Goal: Task Accomplishment & Management: Manage account settings

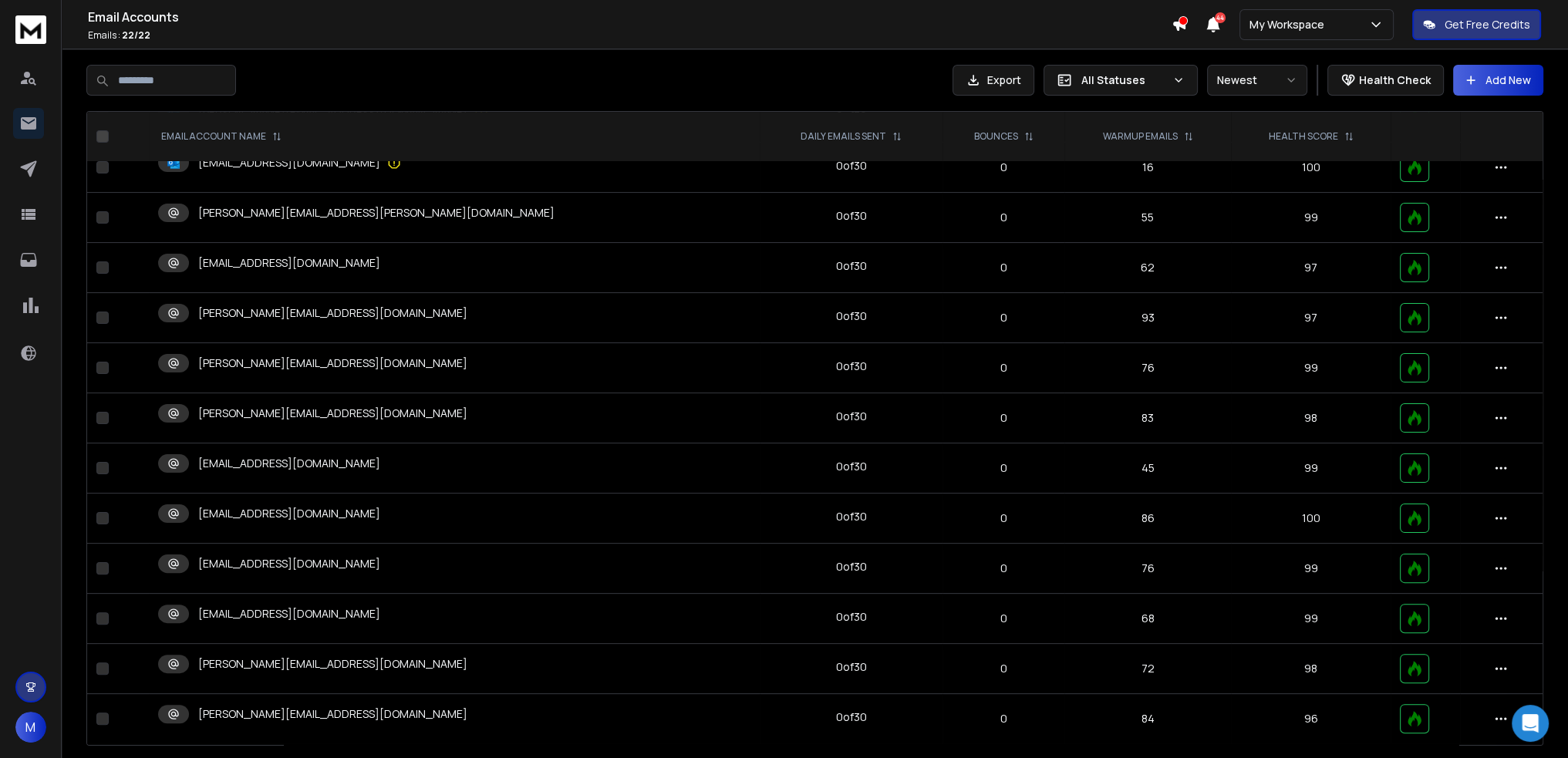
scroll to position [528, 0]
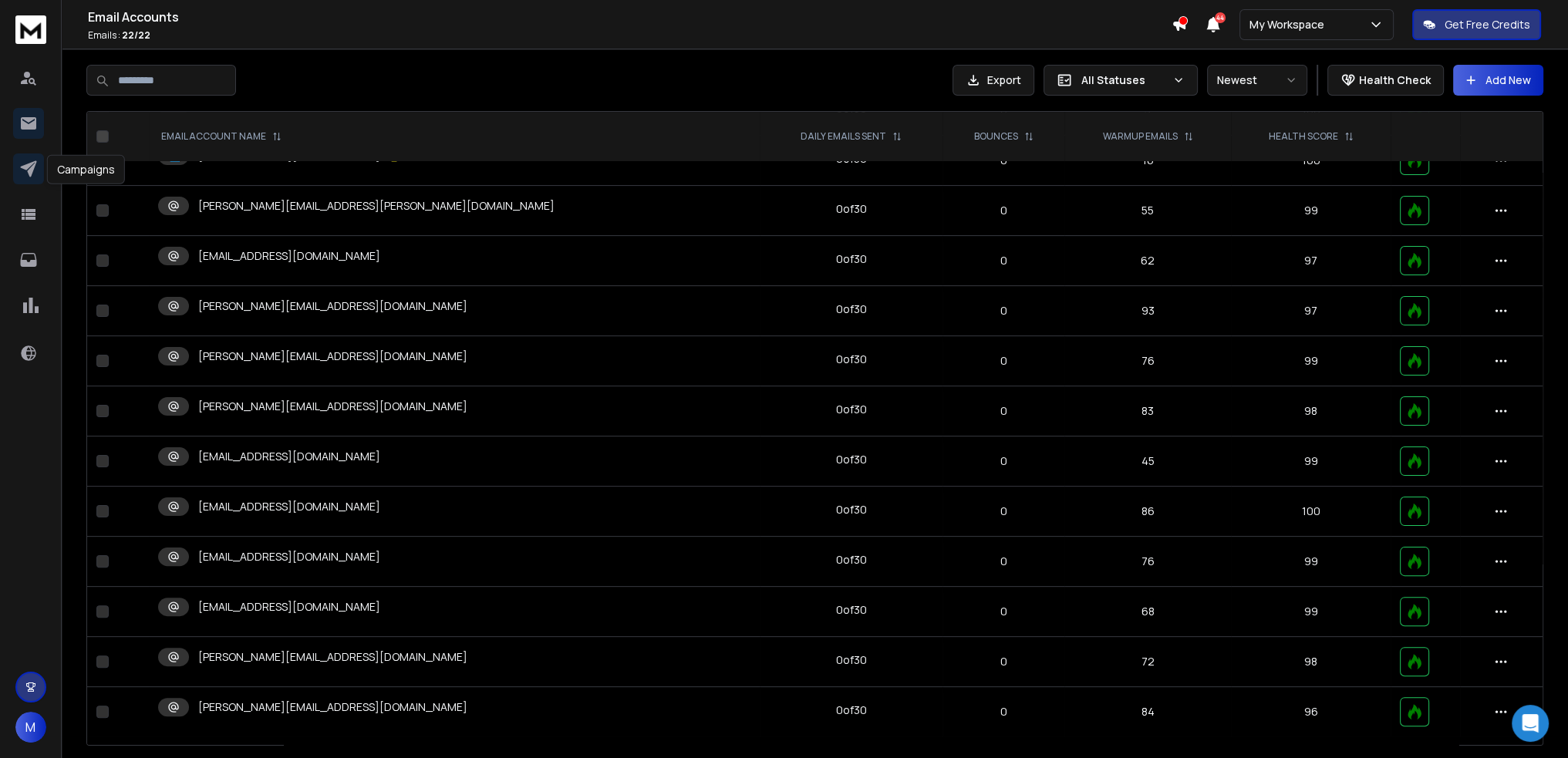
click at [29, 165] on icon at bounding box center [28, 168] width 16 height 16
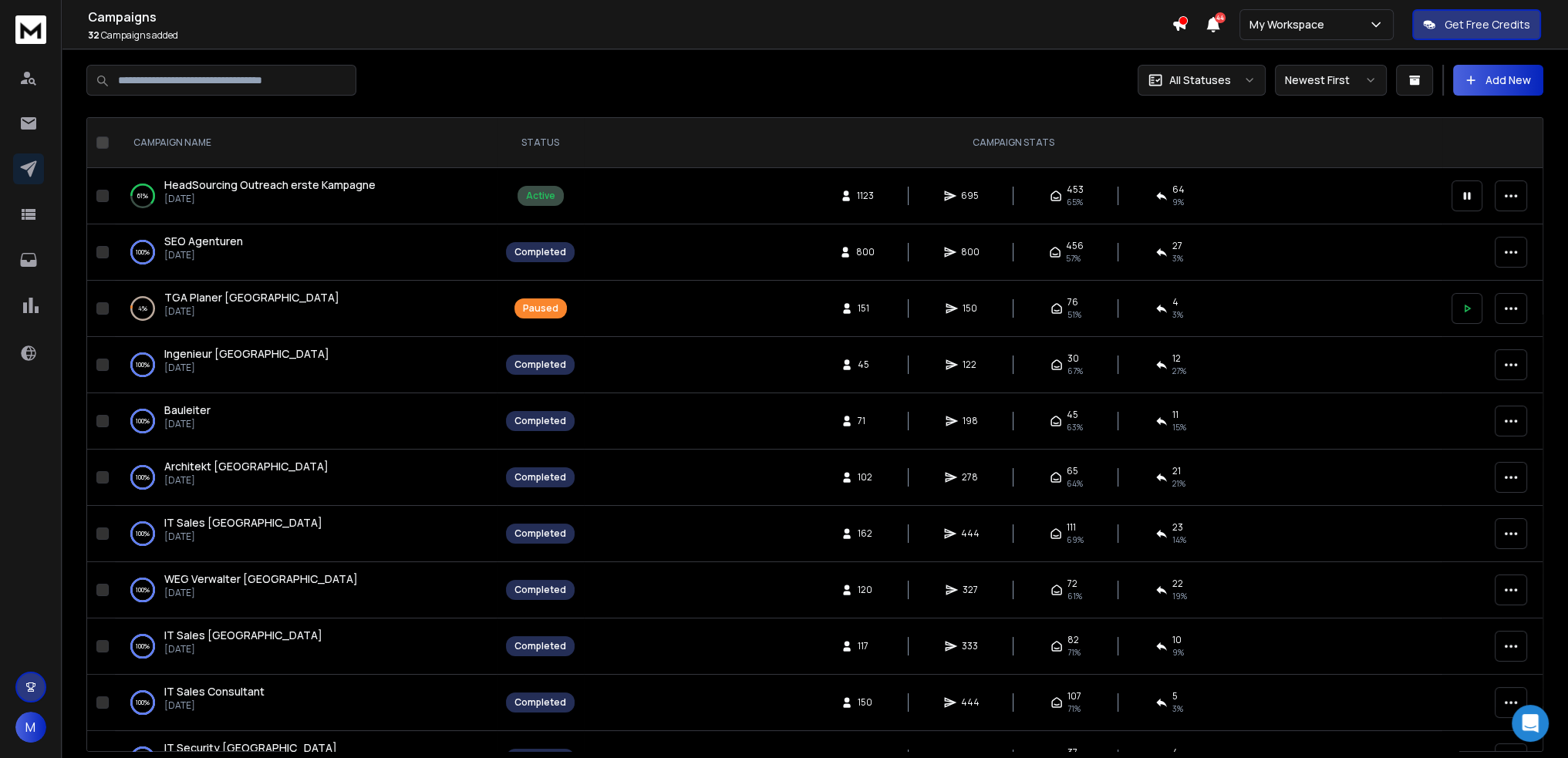
click at [594, 195] on div "1123 695 453 65 % 64 9 %" at bounding box center [1013, 196] width 840 height 25
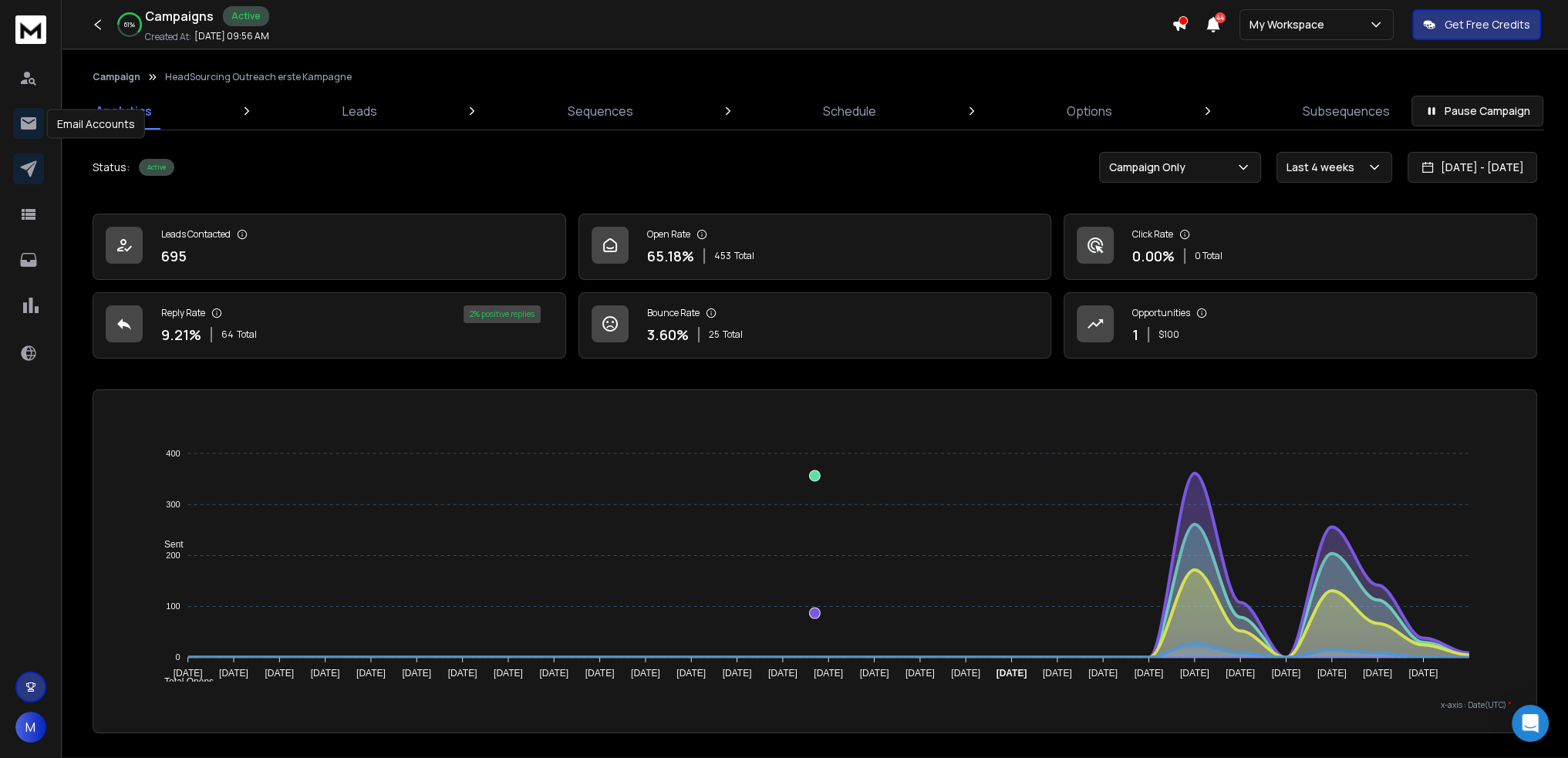
click at [28, 127] on icon at bounding box center [29, 123] width 15 height 13
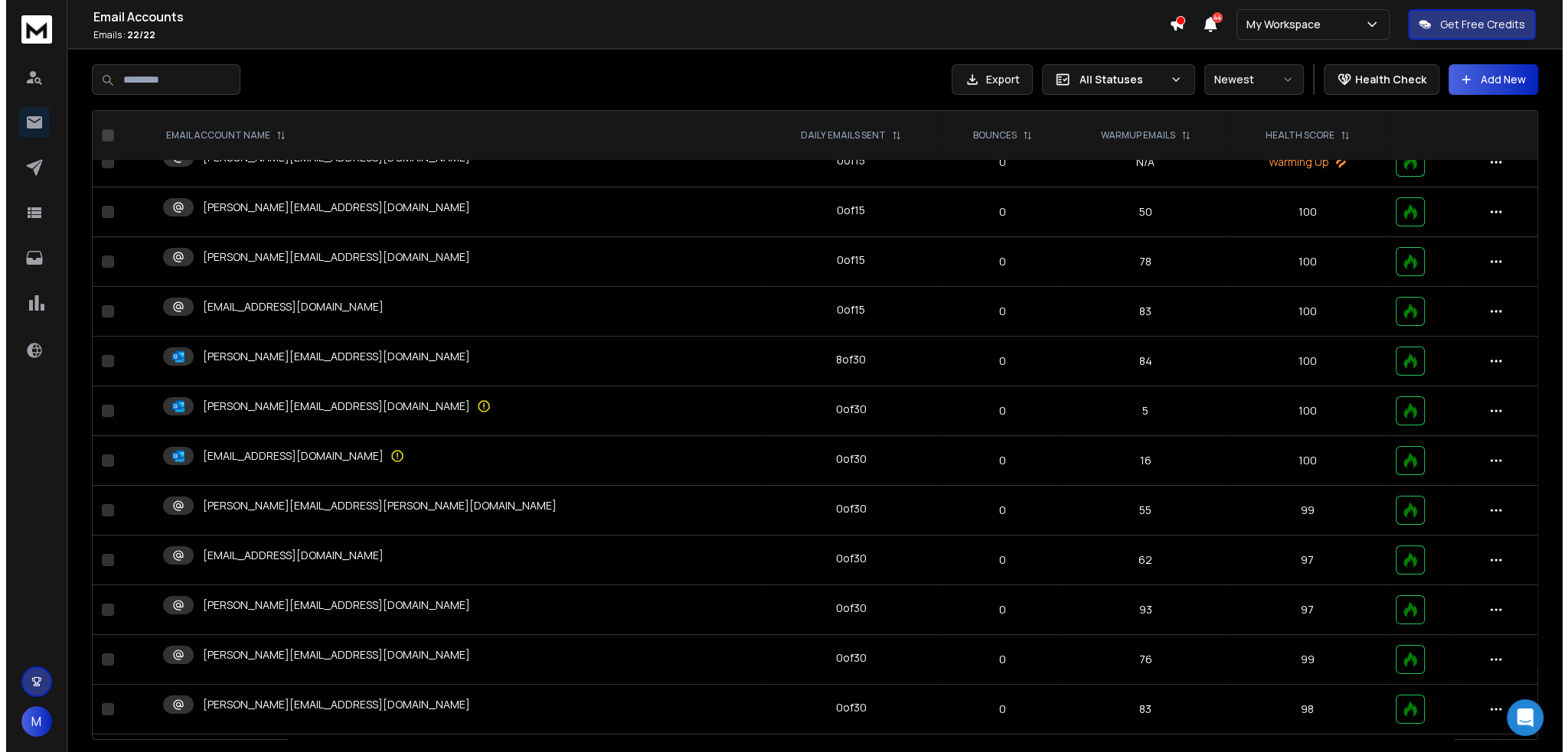
scroll to position [230, 0]
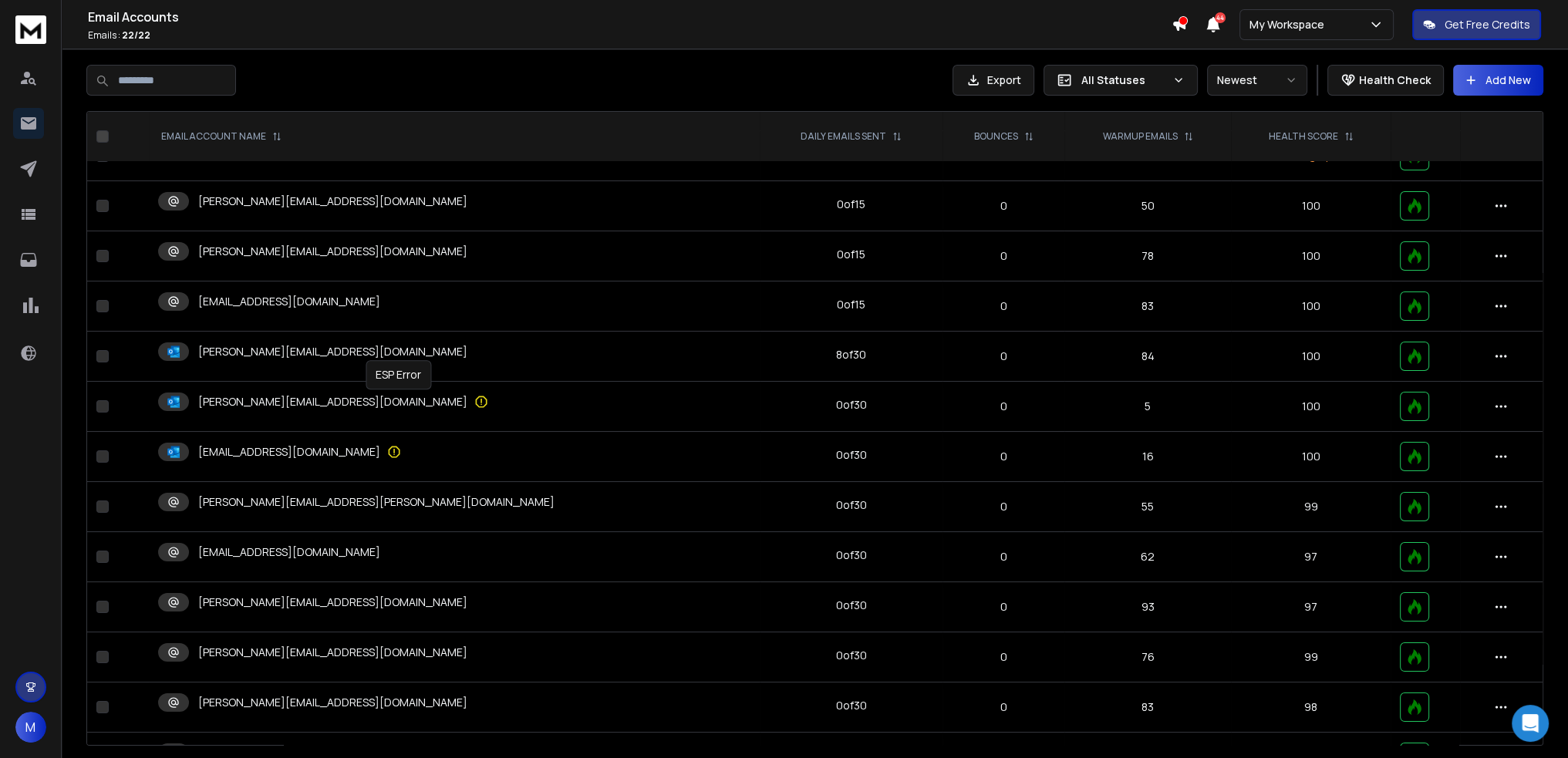
click at [476, 396] on icon at bounding box center [482, 402] width 12 height 12
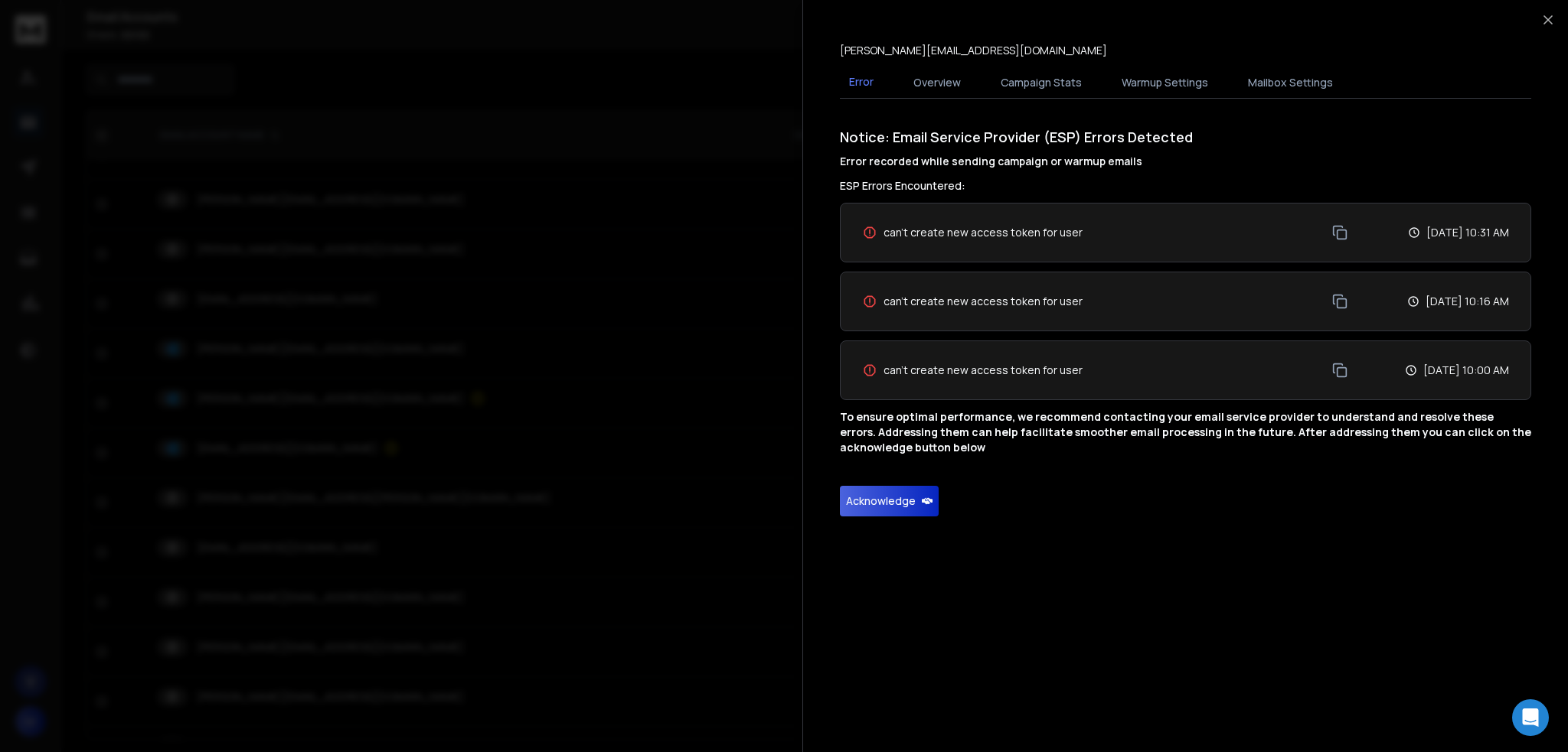
click at [1274, 73] on button "Mailbox Settings" at bounding box center [1291, 82] width 103 height 33
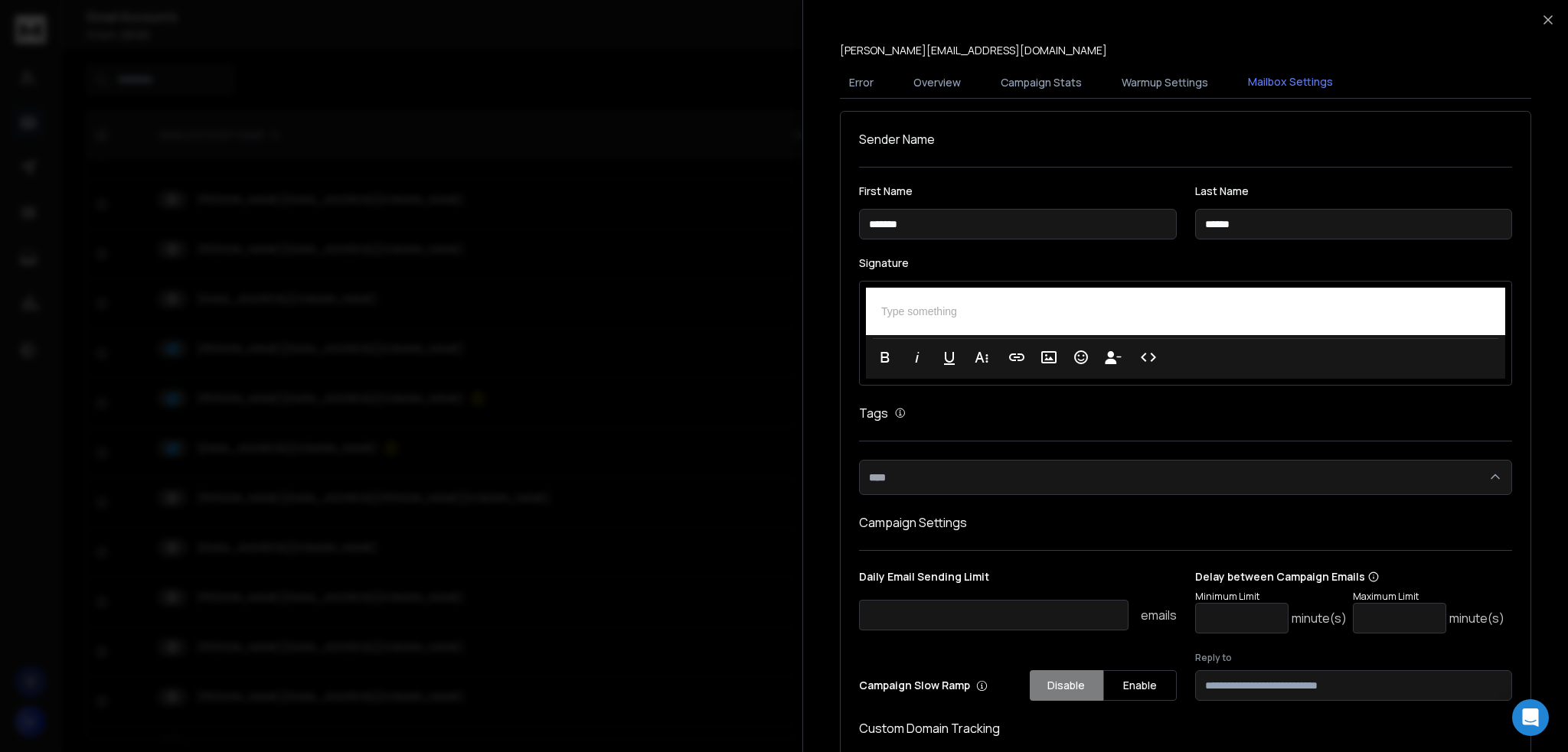
click at [869, 71] on button "Error" at bounding box center [861, 82] width 43 height 33
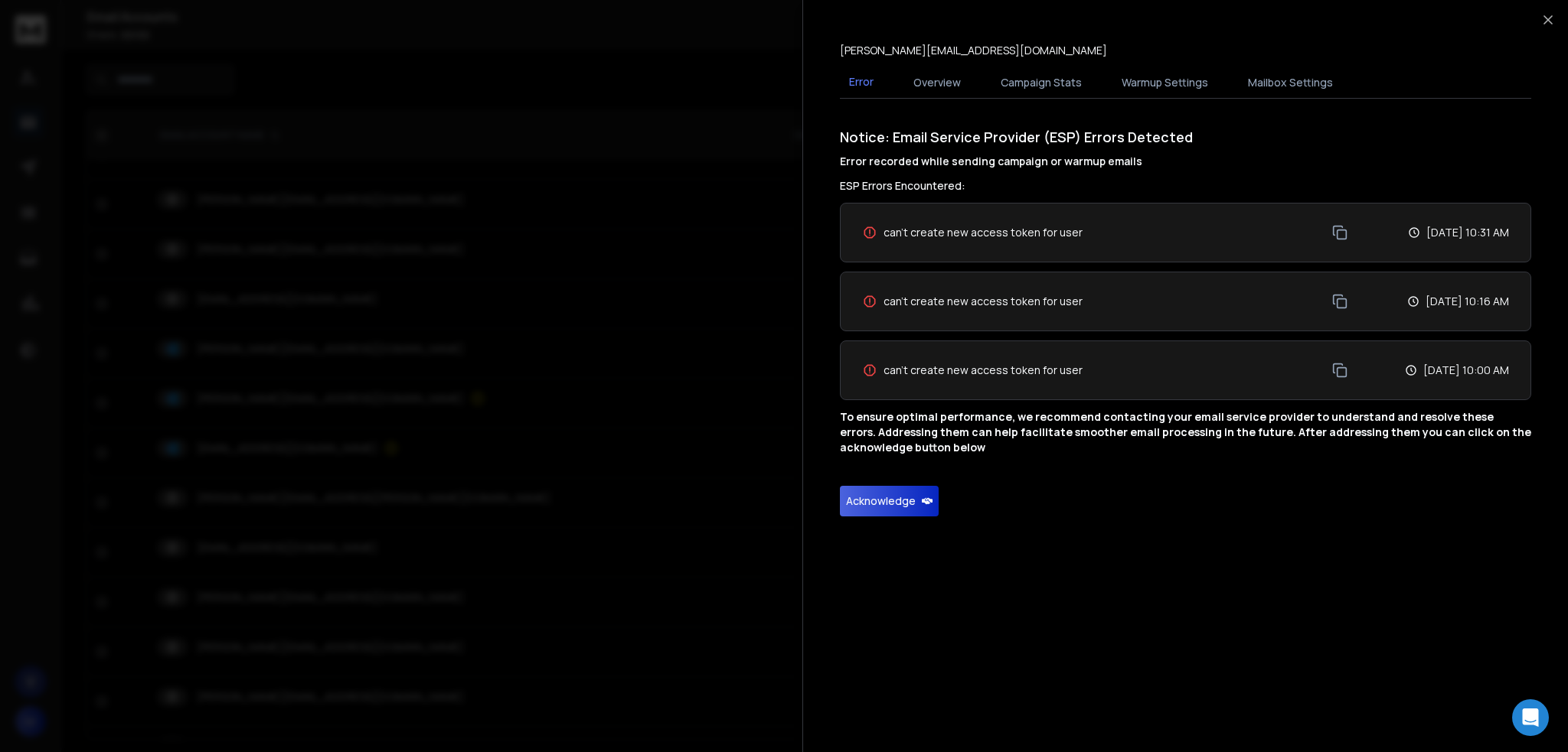
click at [901, 508] on button "Acknowledge" at bounding box center [889, 501] width 98 height 31
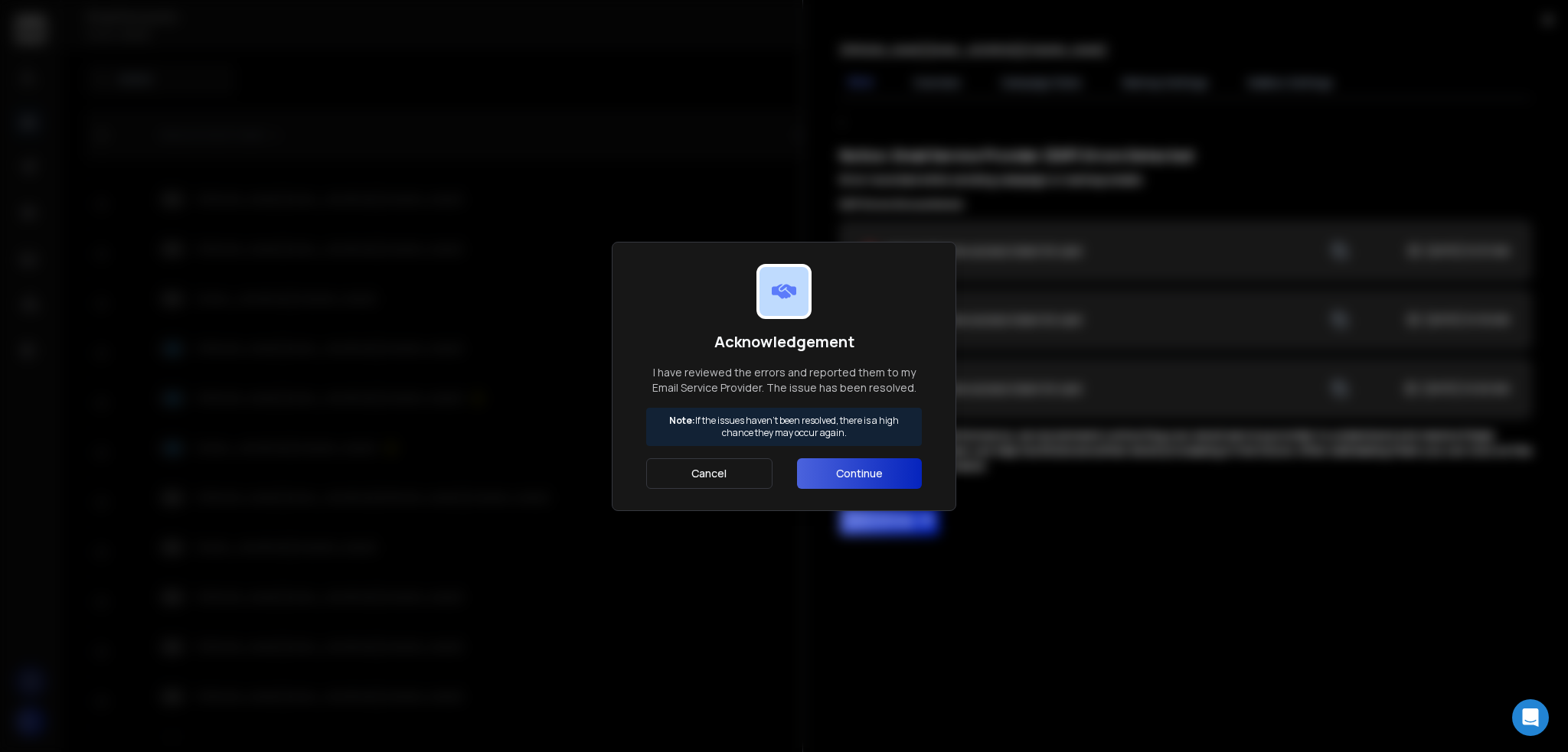
click at [862, 477] on button "Continue" at bounding box center [859, 473] width 125 height 31
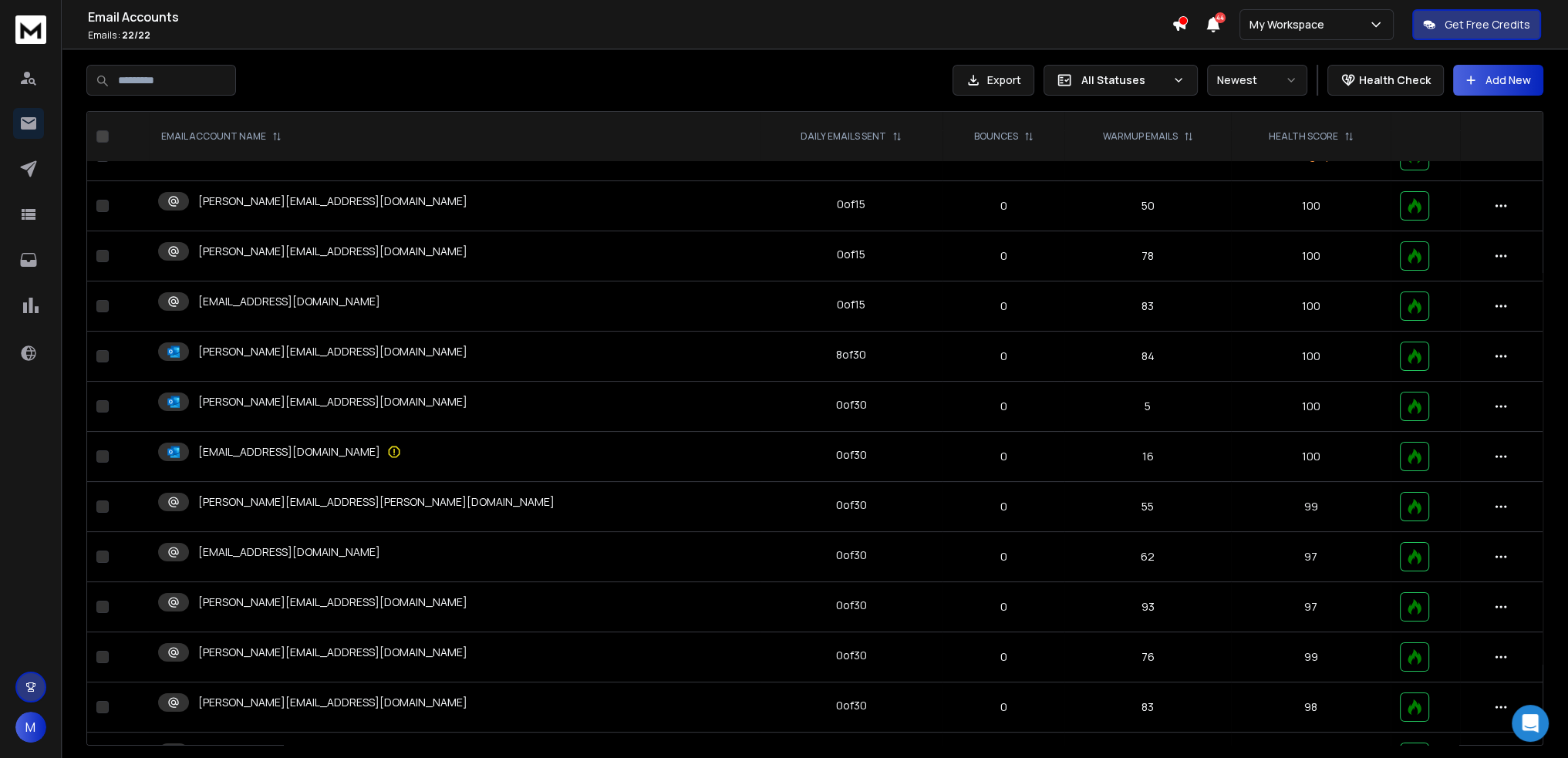
click at [351, 387] on td "[PERSON_NAME][EMAIL_ADDRESS][DOMAIN_NAME]" at bounding box center [454, 407] width 611 height 50
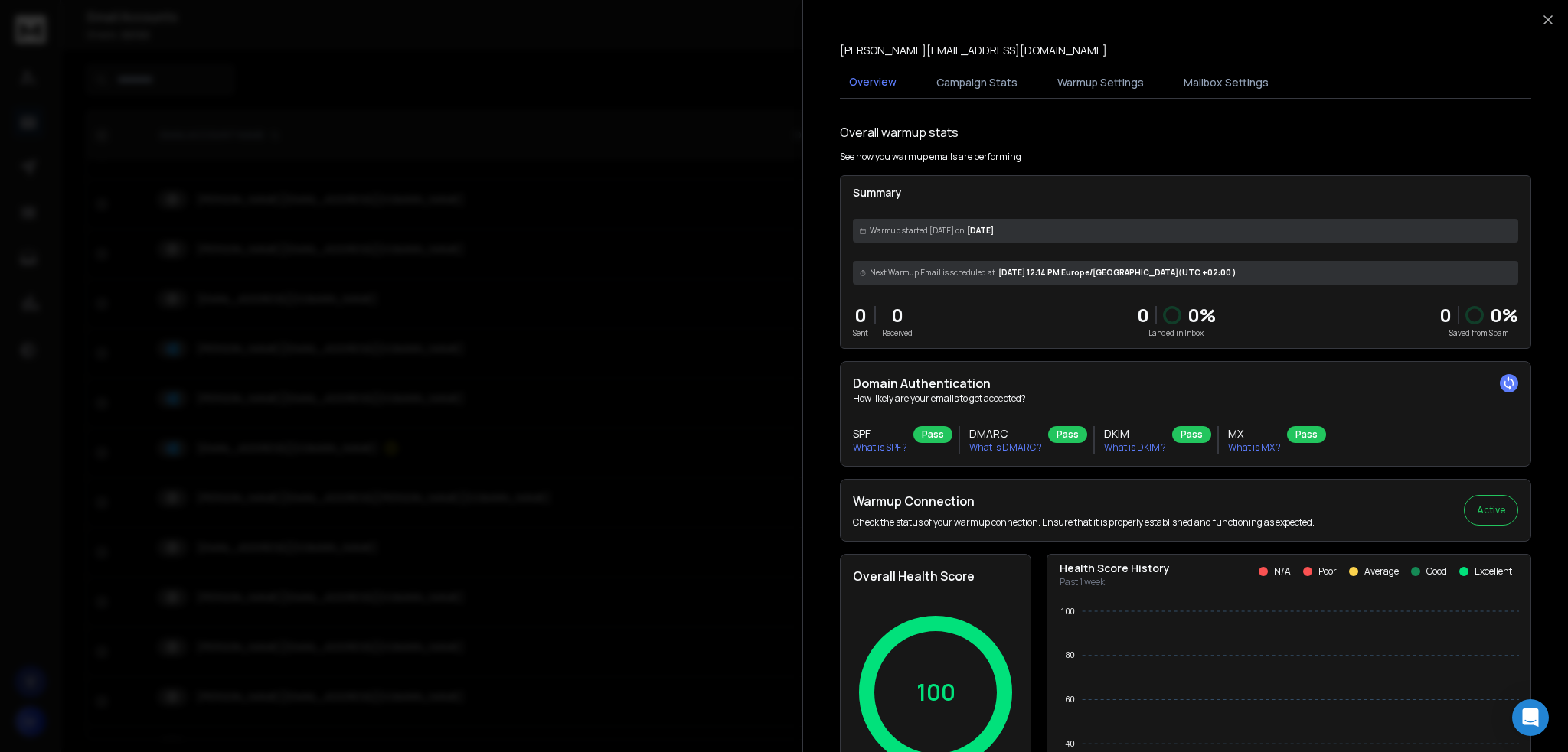
click at [986, 75] on button "Campaign Stats" at bounding box center [977, 82] width 99 height 33
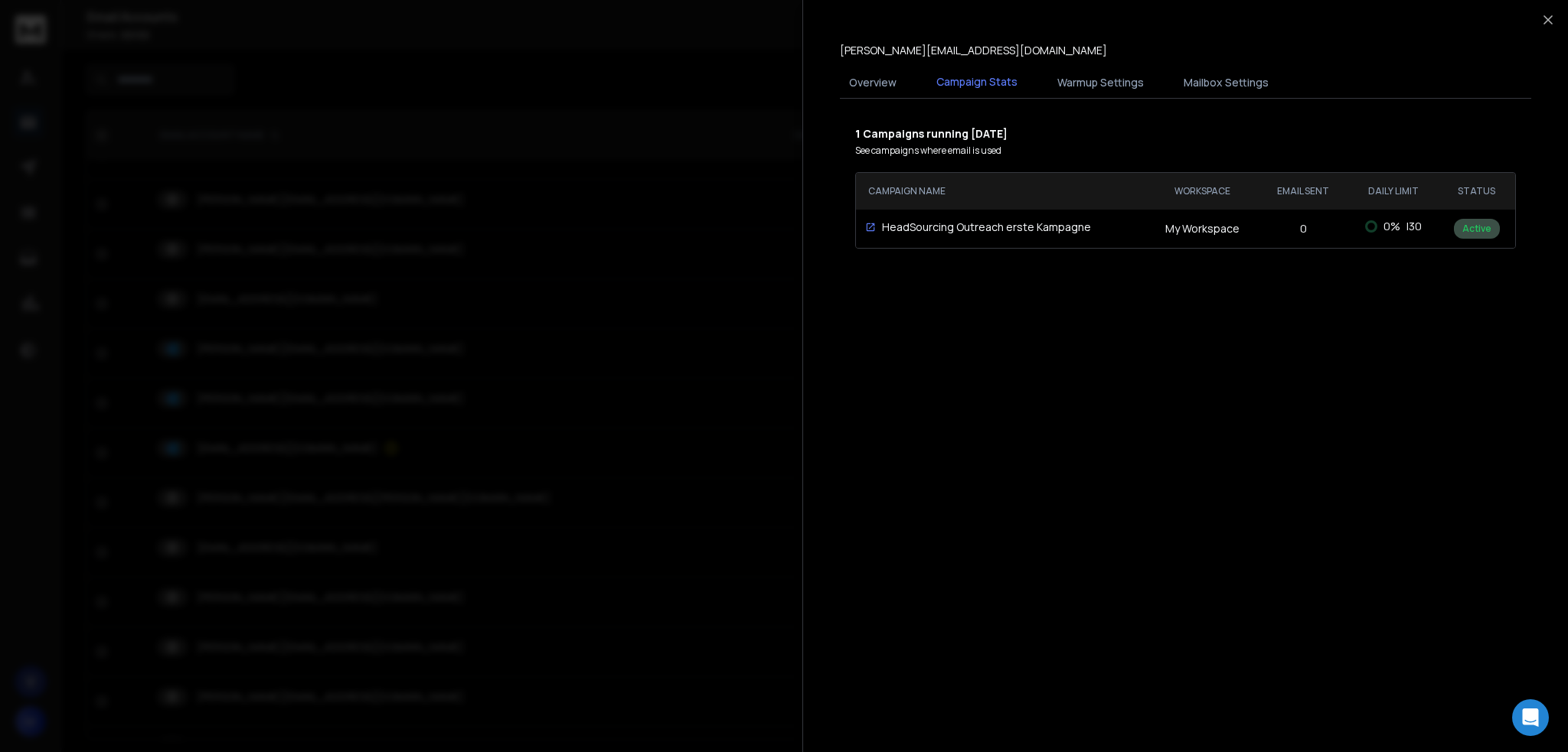
click at [1081, 75] on button "Warmup Settings" at bounding box center [1101, 82] width 105 height 33
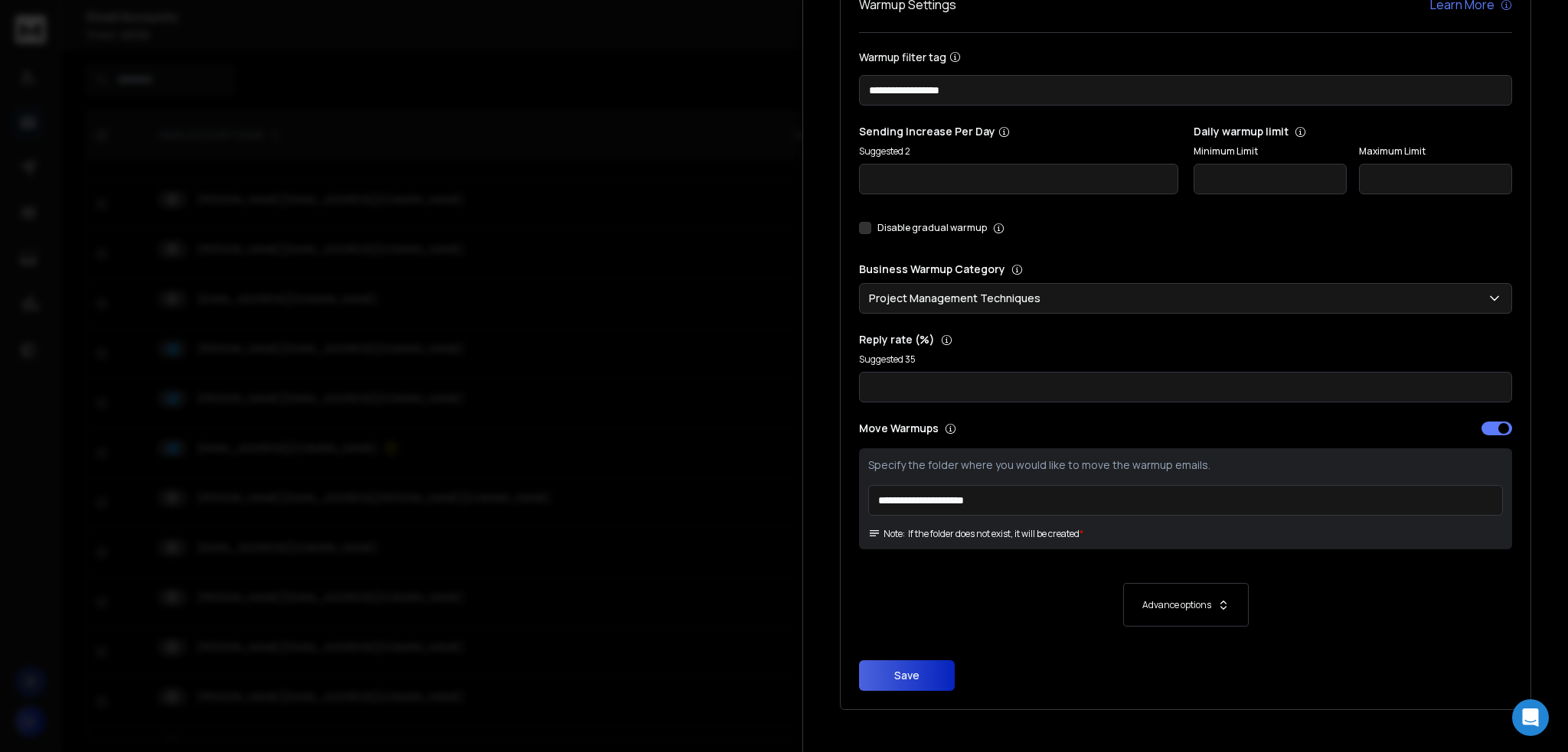
scroll to position [0, 0]
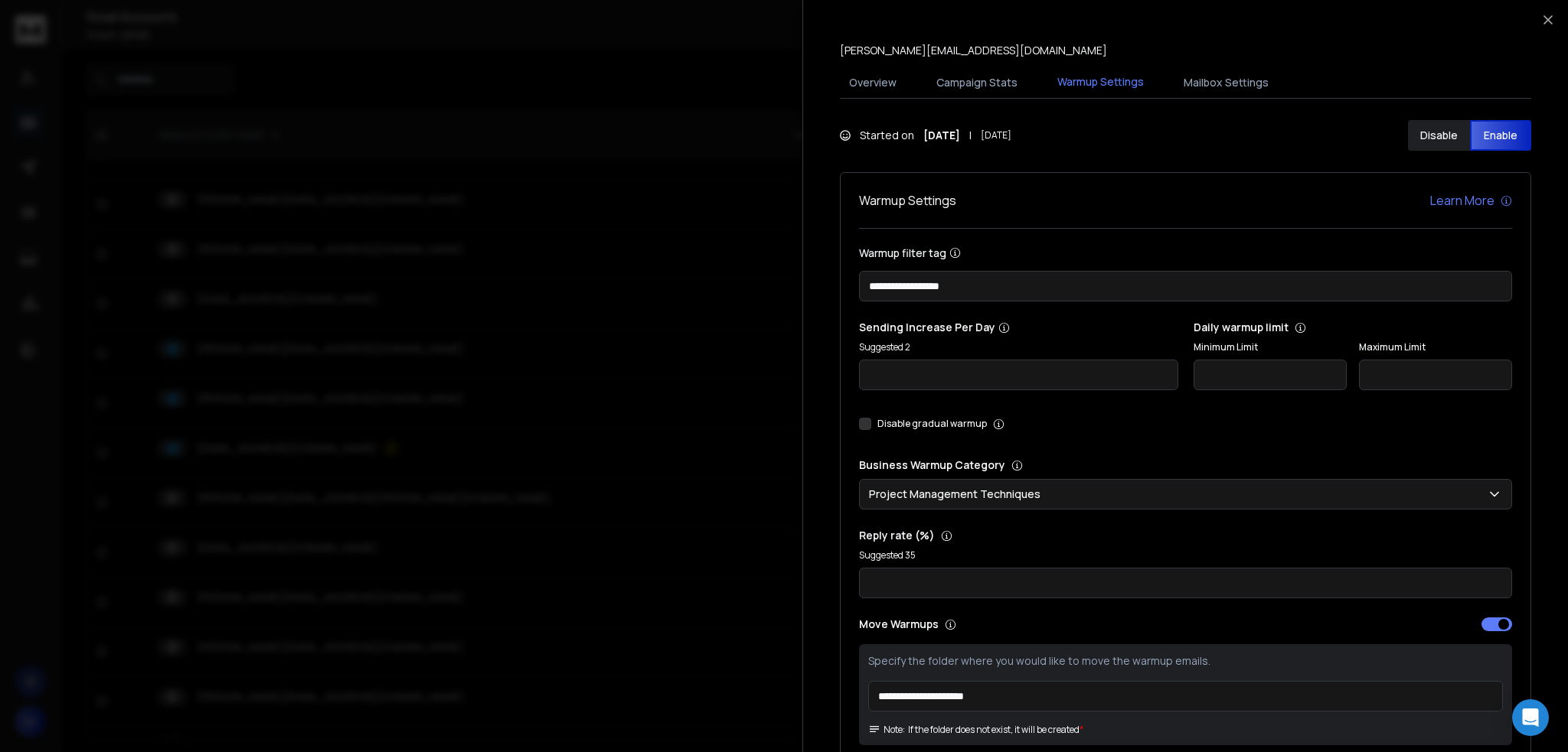
click at [1197, 73] on button "Mailbox Settings" at bounding box center [1226, 82] width 103 height 33
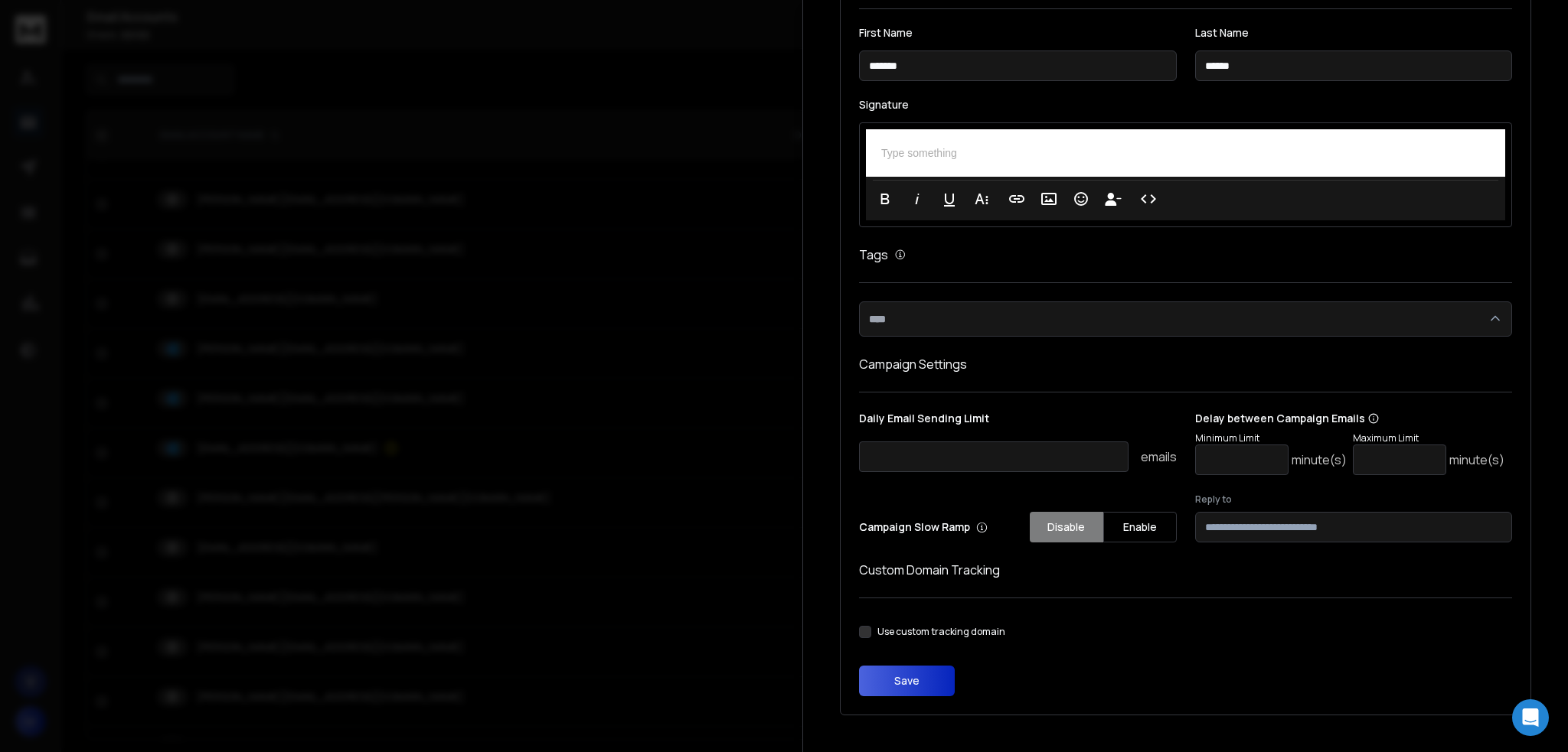
scroll to position [164, 0]
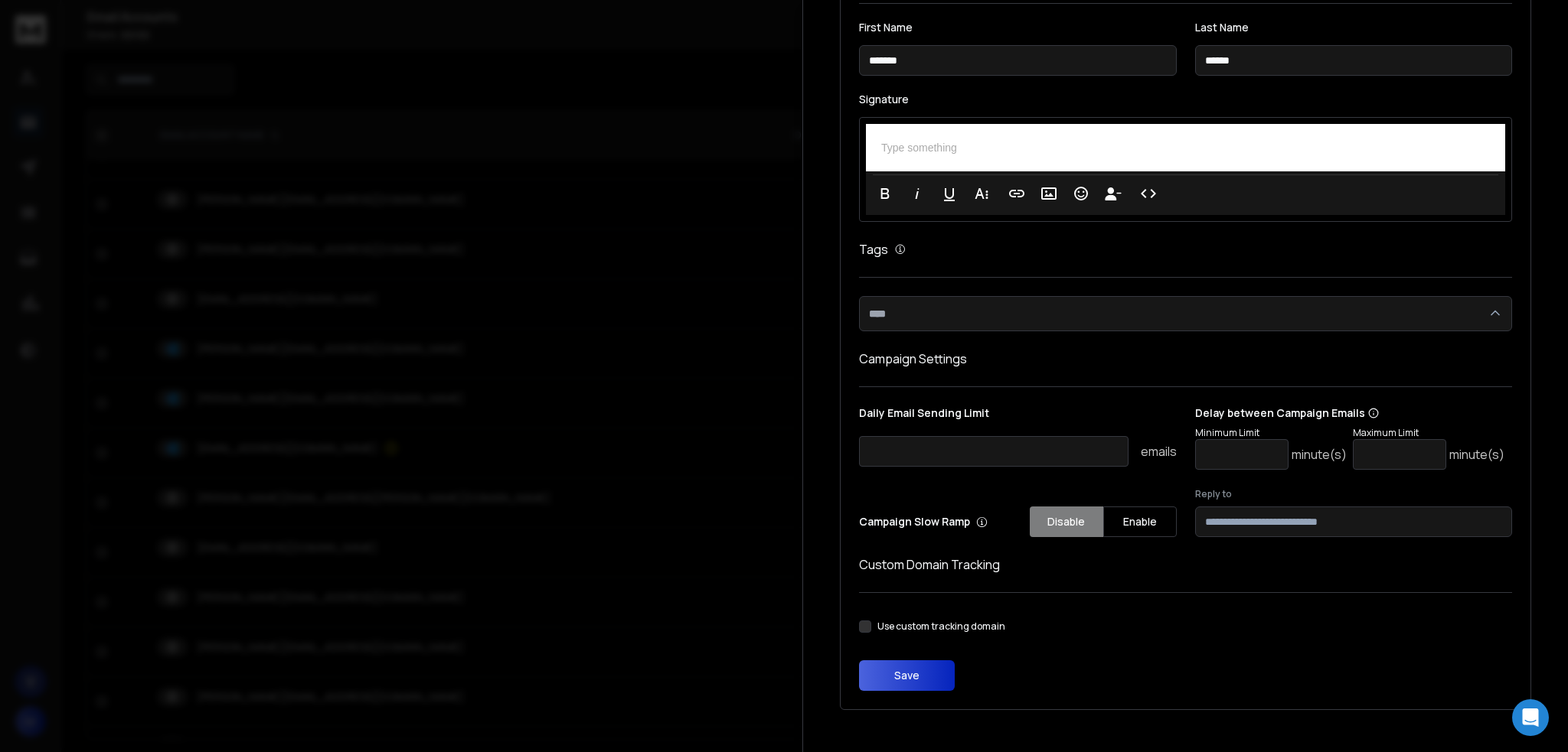
click at [556, 215] on div at bounding box center [784, 376] width 1568 height 752
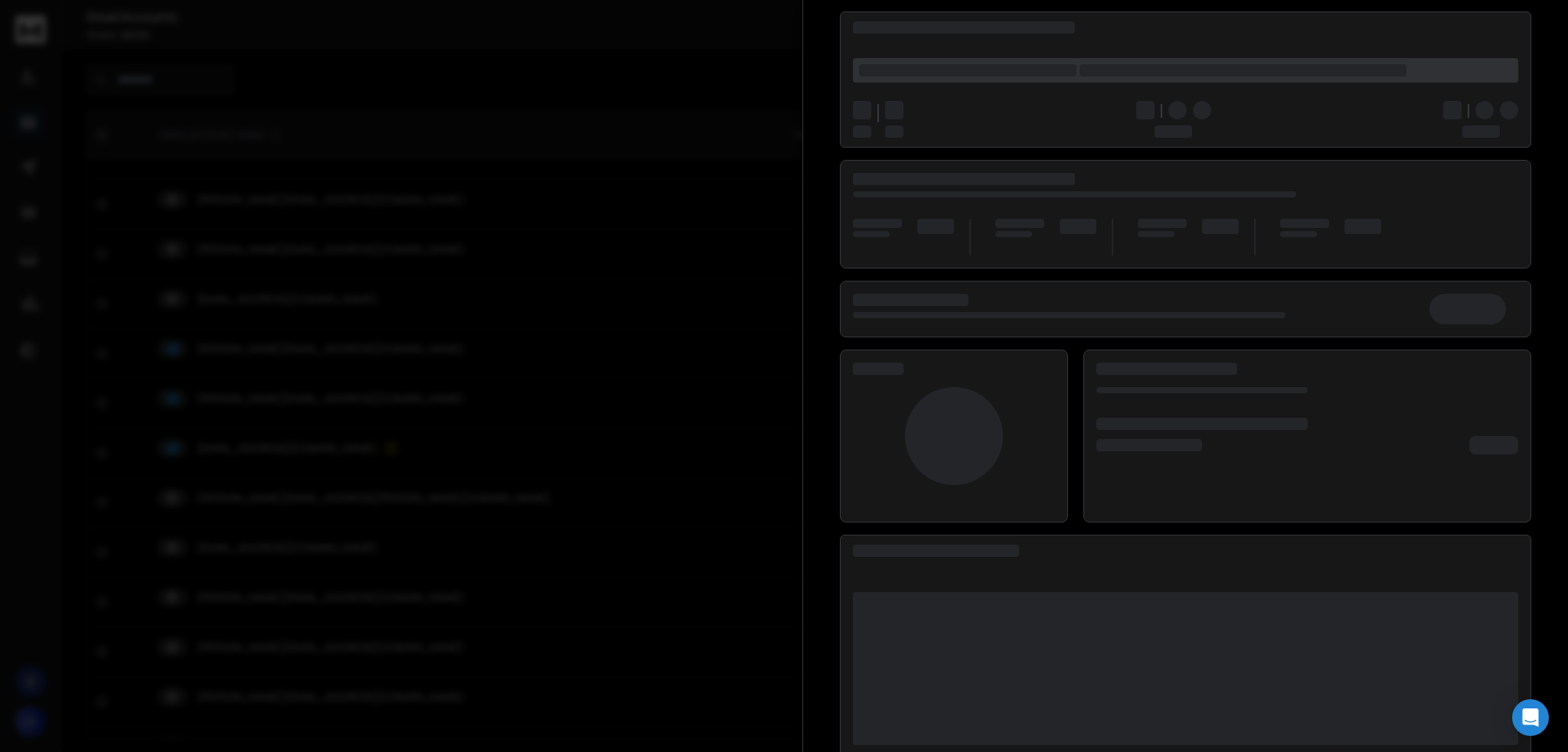
scroll to position [41, 0]
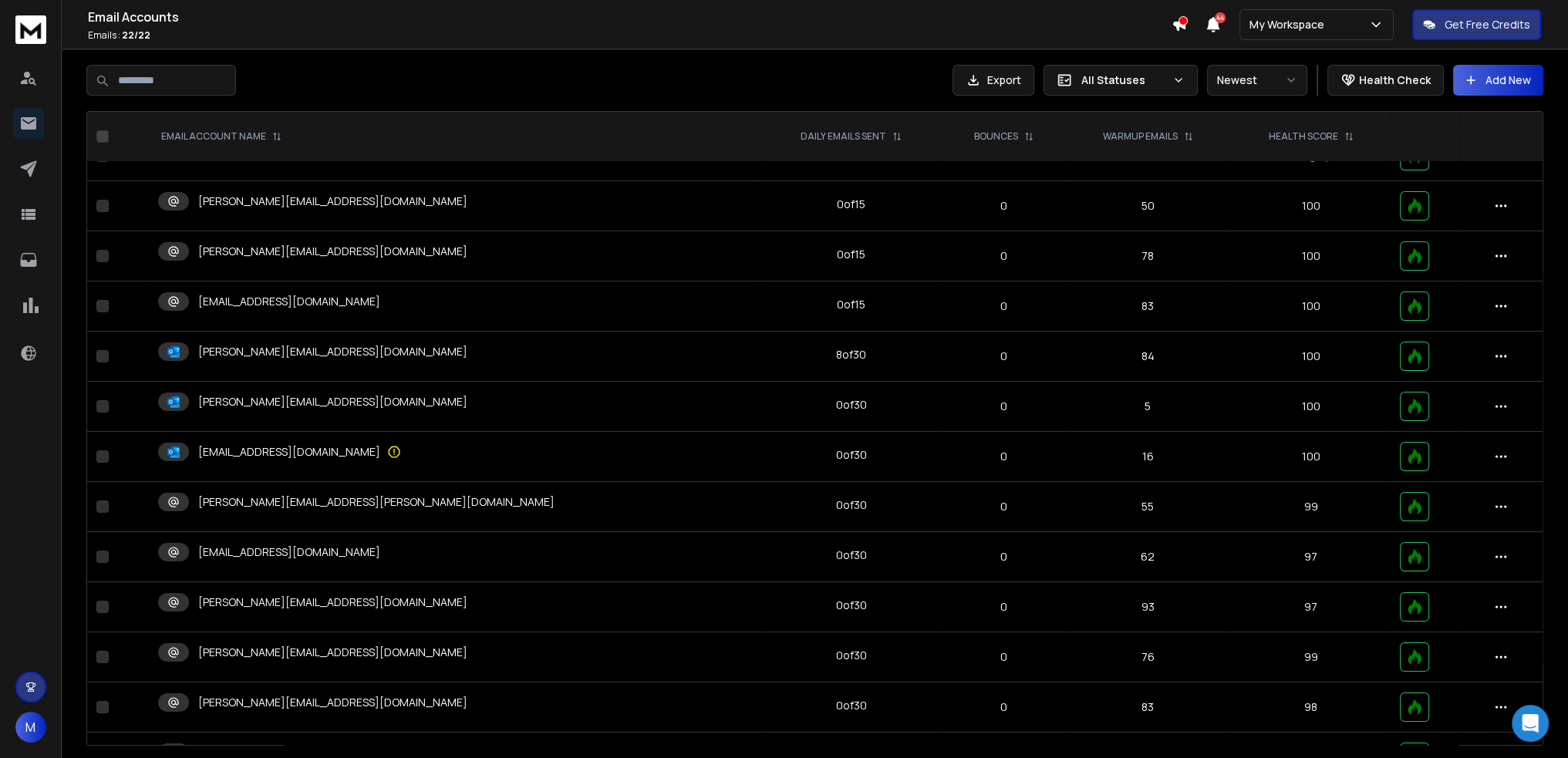
click at [331, 356] on p "[PERSON_NAME][EMAIL_ADDRESS][DOMAIN_NAME]" at bounding box center [333, 352] width 269 height 15
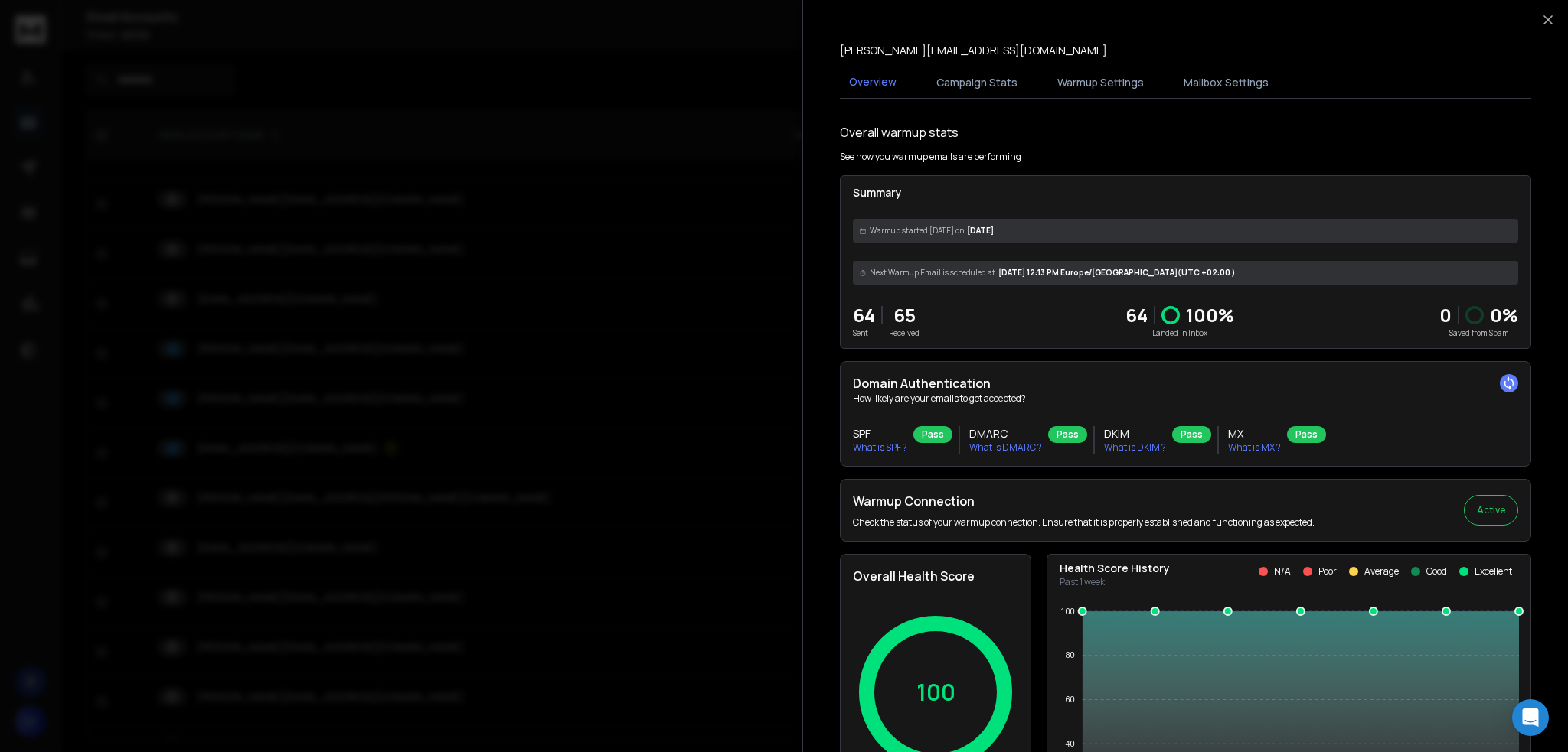
click at [588, 348] on div at bounding box center [784, 376] width 1568 height 752
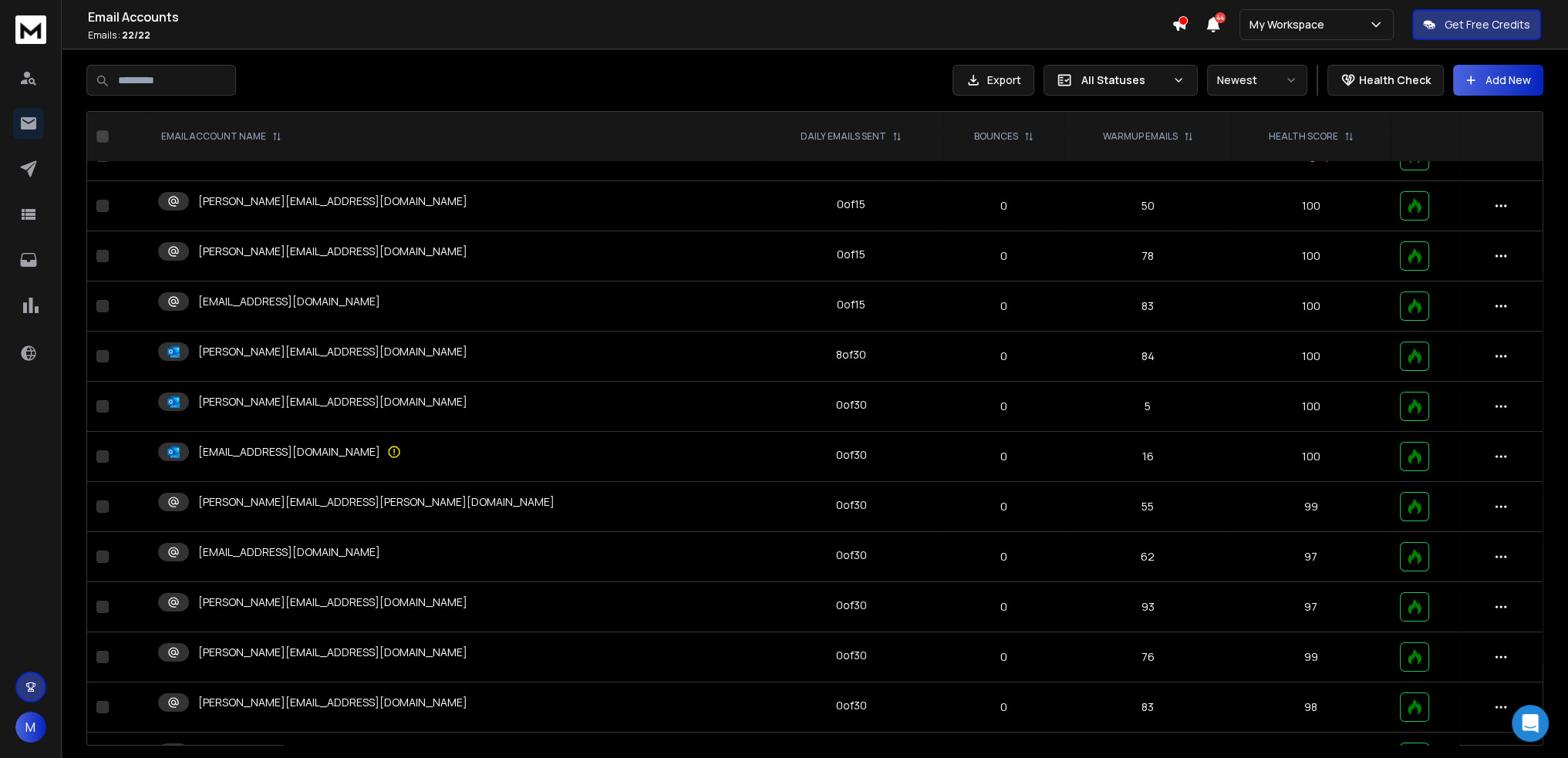
click at [288, 450] on p "[EMAIL_ADDRESS][DOMAIN_NAME]" at bounding box center [289, 452] width 182 height 15
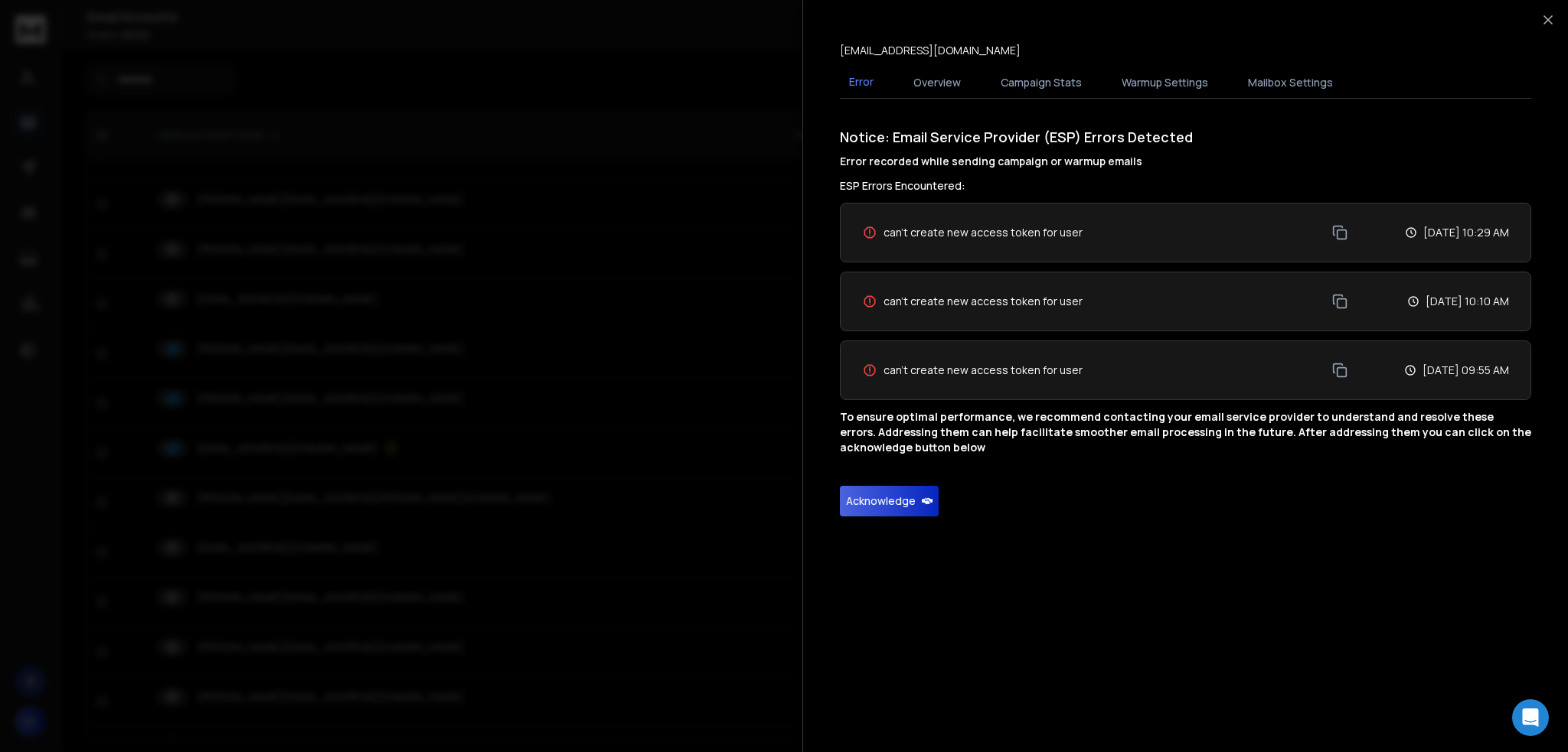
click at [865, 498] on button "Acknowledge" at bounding box center [889, 501] width 98 height 31
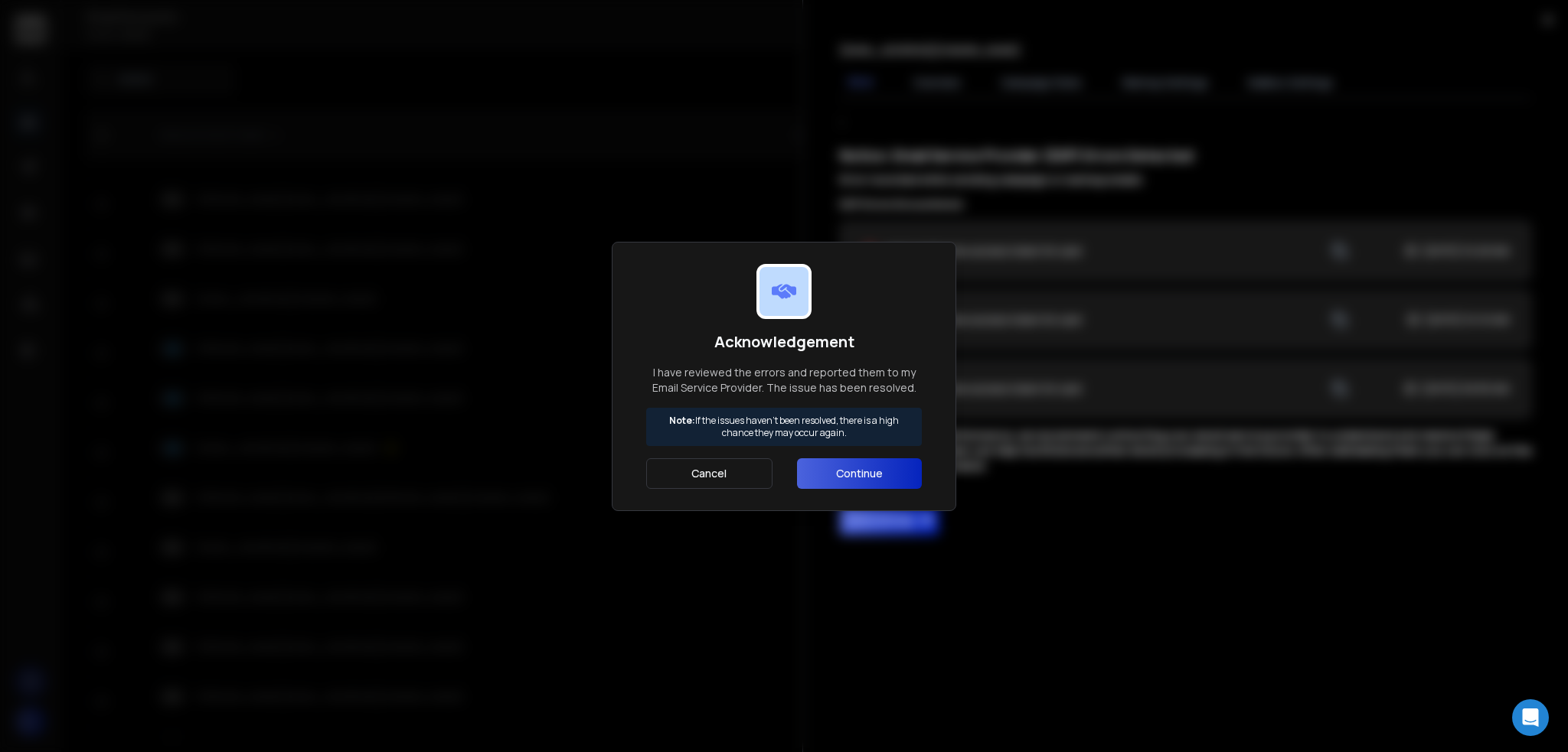
click at [867, 481] on button "Continue" at bounding box center [859, 473] width 125 height 31
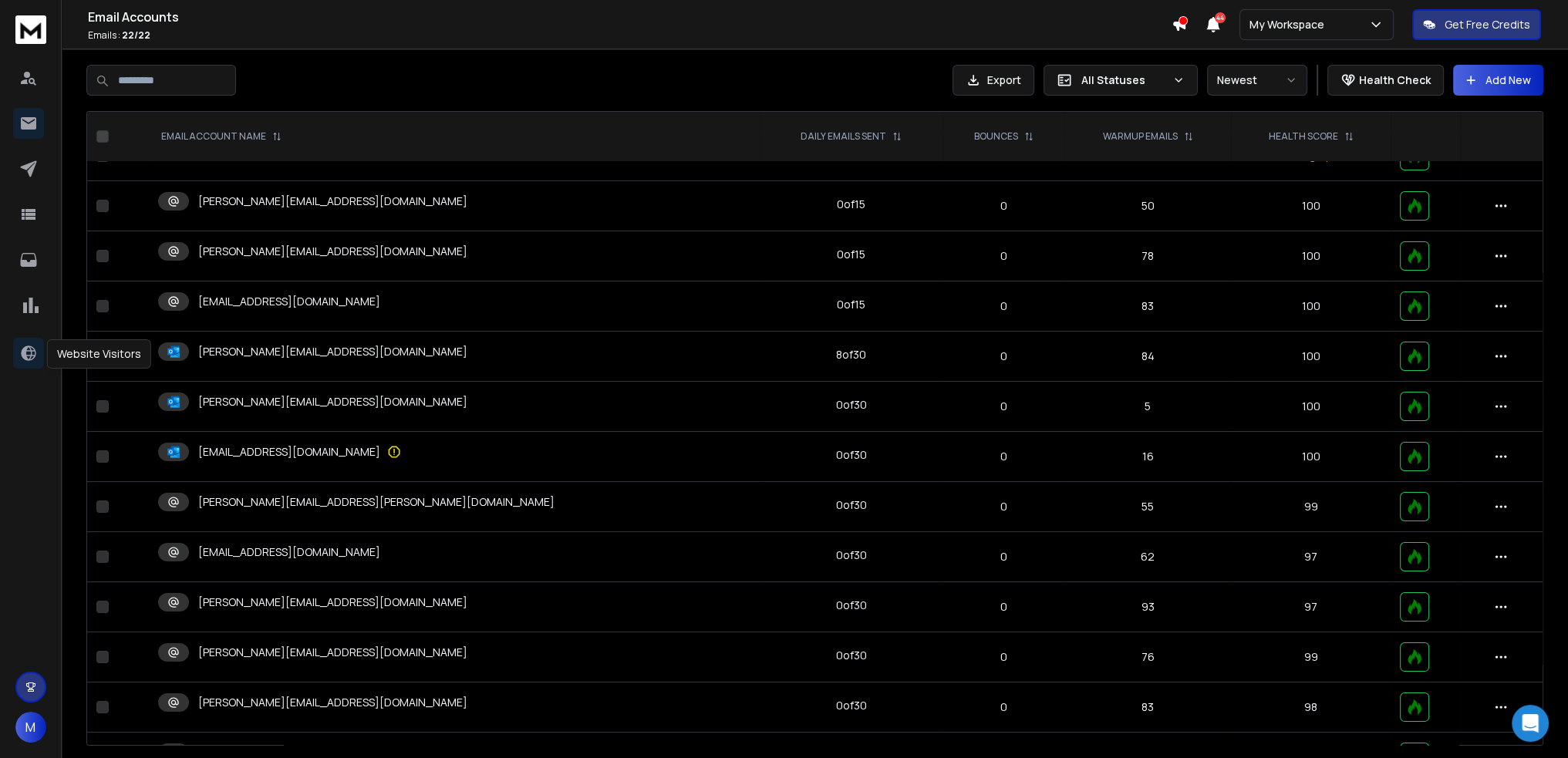
click at [26, 351] on icon at bounding box center [28, 353] width 18 height 18
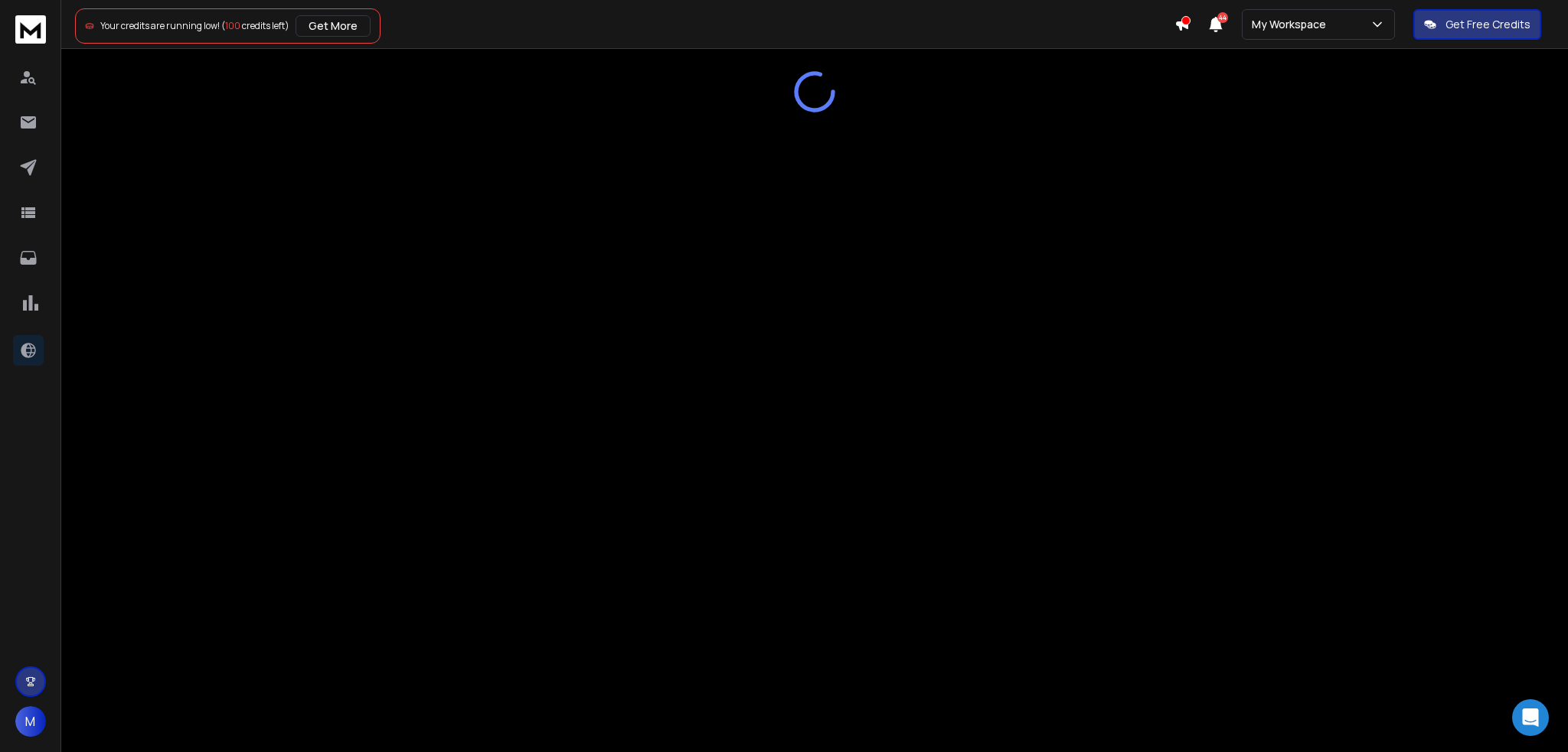
click at [33, 348] on icon at bounding box center [29, 350] width 15 height 15
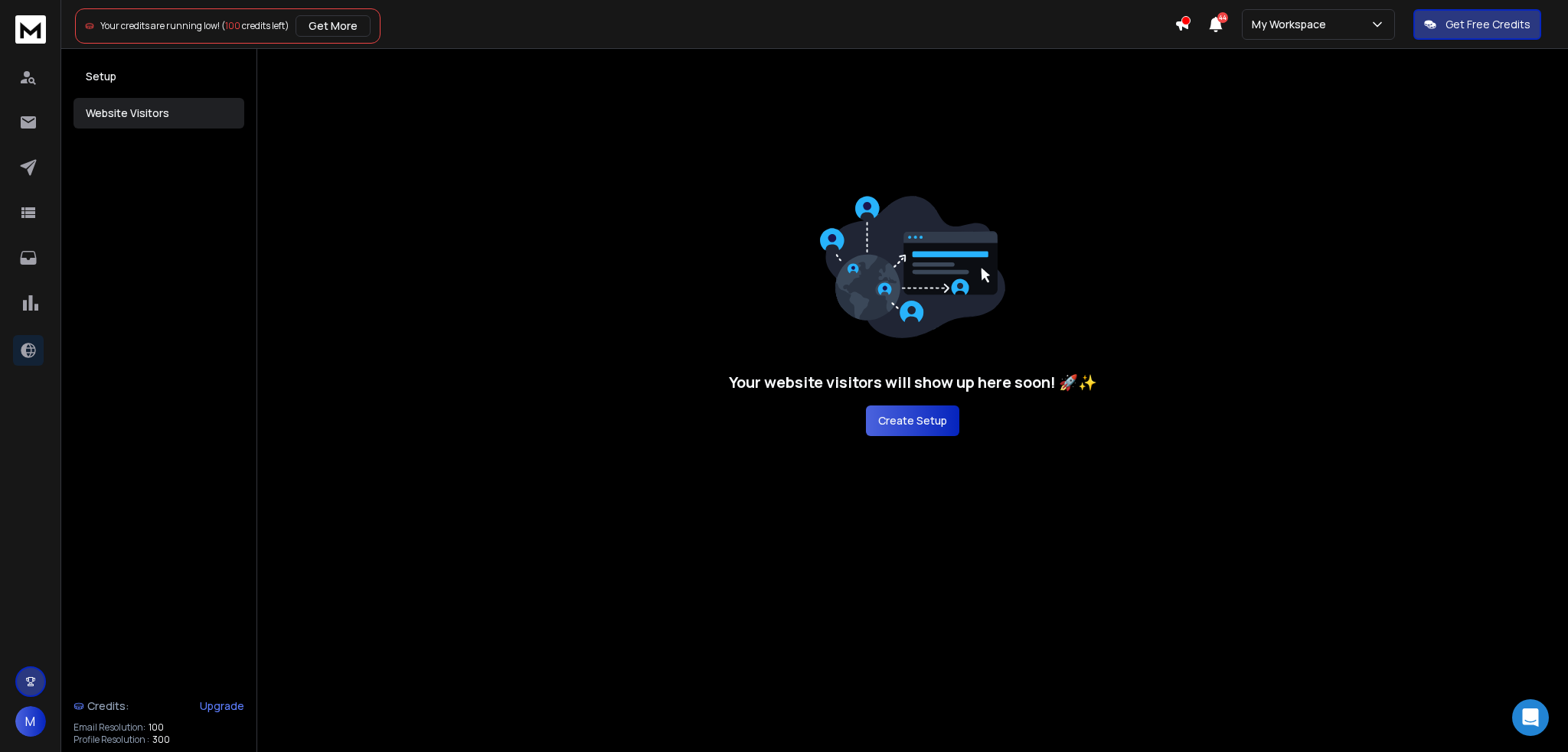
click at [922, 423] on button "Create Setup" at bounding box center [913, 421] width 94 height 31
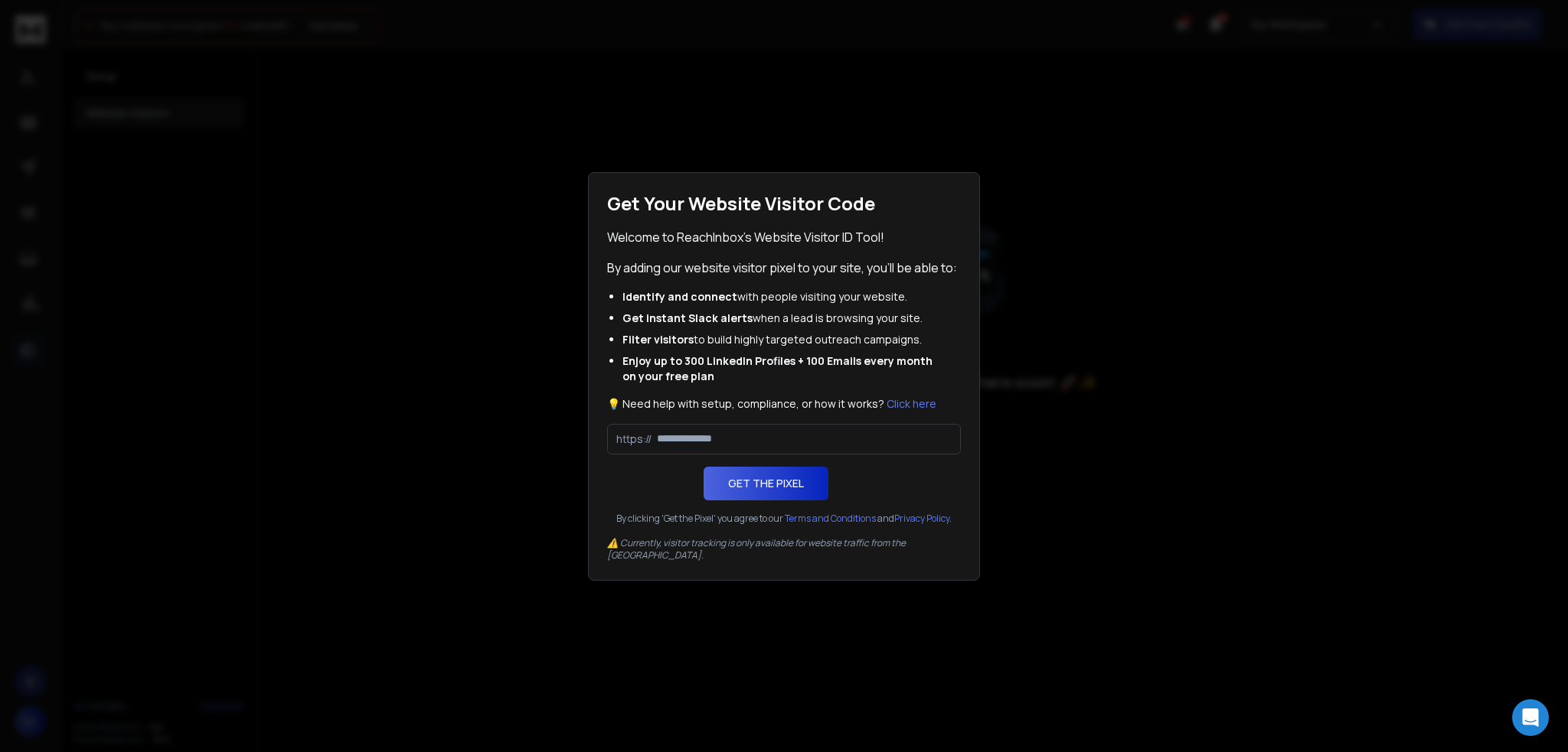
click at [858, 139] on div at bounding box center [784, 376] width 1568 height 752
